Goal: Transaction & Acquisition: Subscribe to service/newsletter

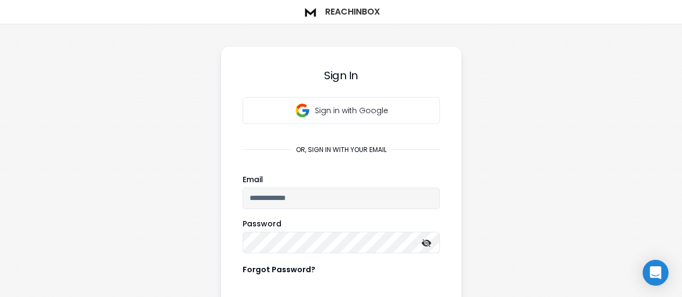
scroll to position [85, 0]
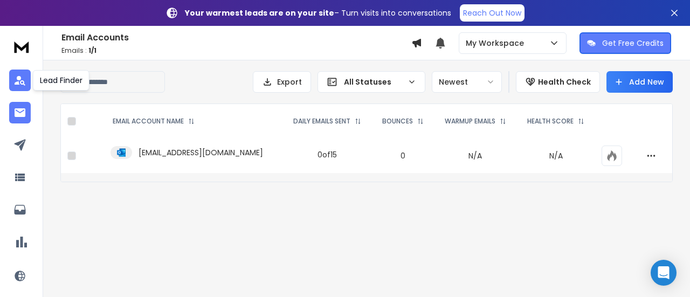
click at [12, 85] on link at bounding box center [20, 81] width 22 height 22
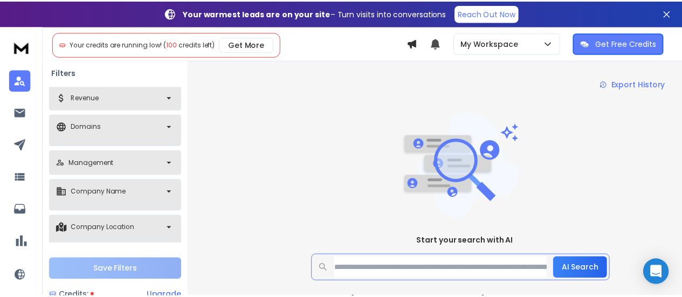
scroll to position [78, 0]
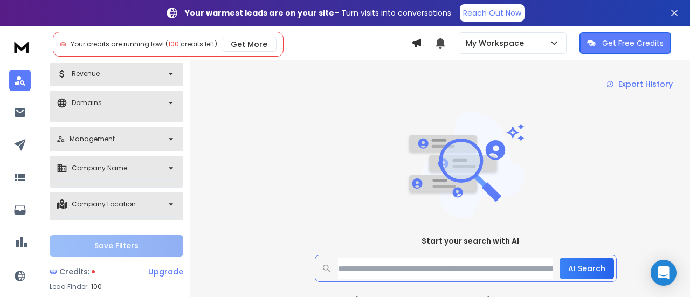
click at [151, 273] on div "Upgrade" at bounding box center [165, 271] width 35 height 11
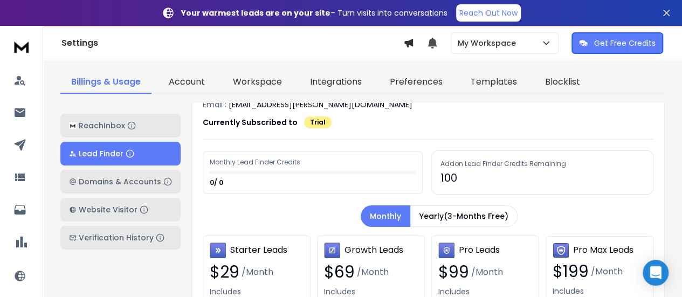
scroll to position [108, 0]
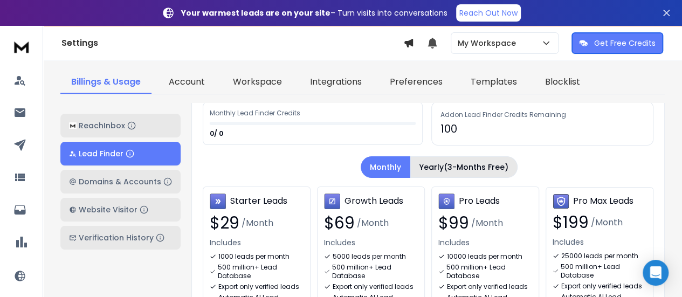
click at [451, 170] on button "Yearly(3-Months Free)" at bounding box center [463, 167] width 107 height 22
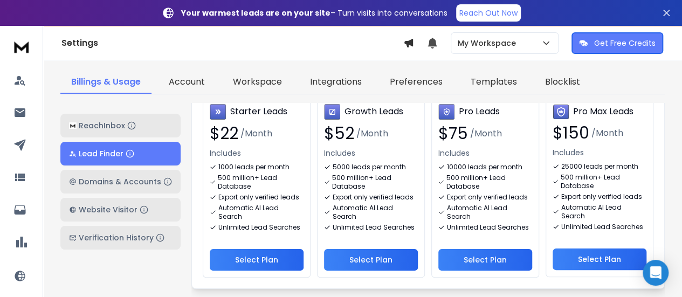
scroll to position [216, 0]
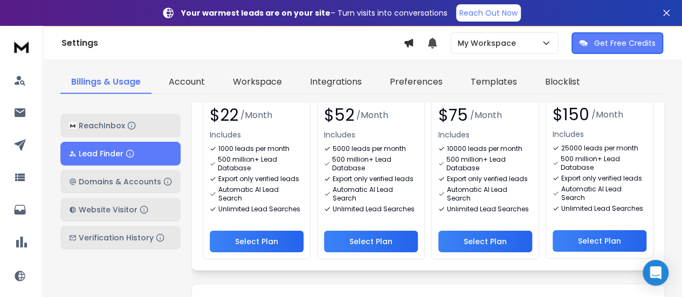
click at [234, 233] on button "Select Plan" at bounding box center [257, 242] width 94 height 22
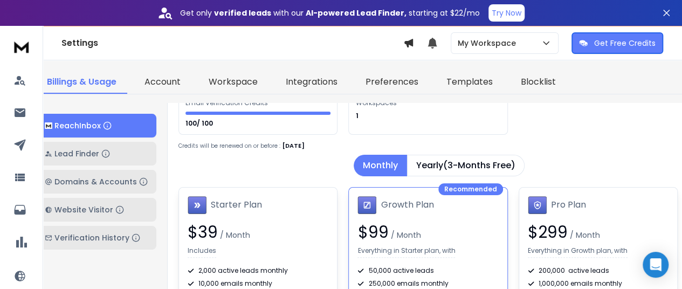
scroll to position [216, 0]
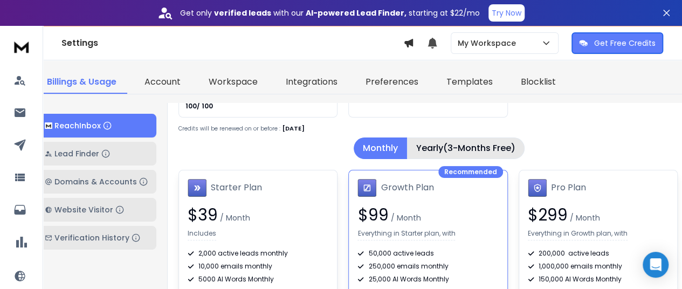
click at [461, 147] on button "Yearly(3-Months Free)" at bounding box center [466, 148] width 118 height 22
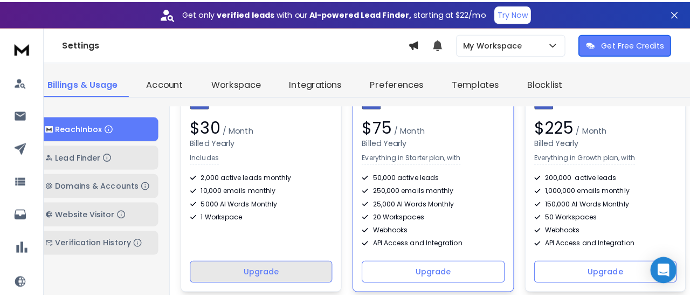
scroll to position [323, 0]
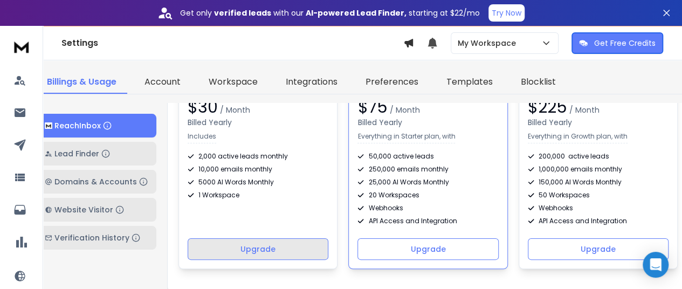
click at [288, 242] on button "Upgrade" at bounding box center [258, 249] width 141 height 22
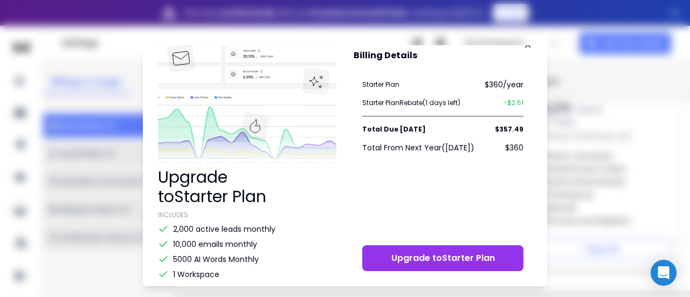
scroll to position [28, 0]
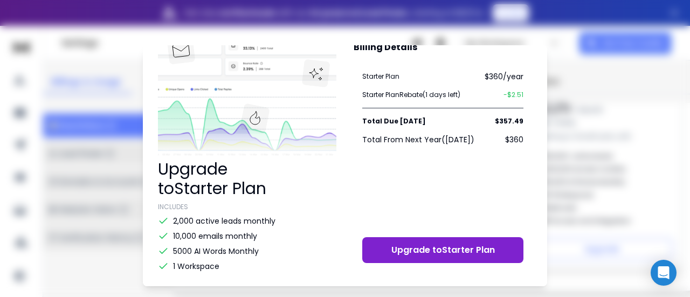
click at [409, 241] on button "Upgrade to Starter Plan" at bounding box center [442, 250] width 161 height 26
